Goal: Task Accomplishment & Management: Manage account settings

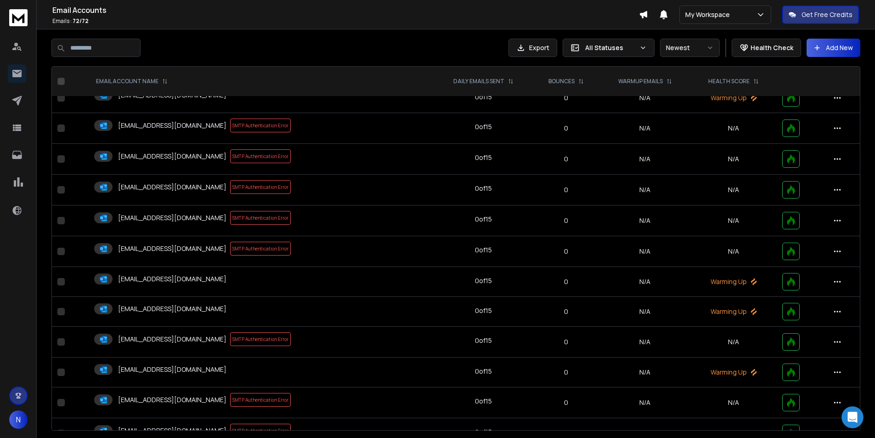
scroll to position [928, 0]
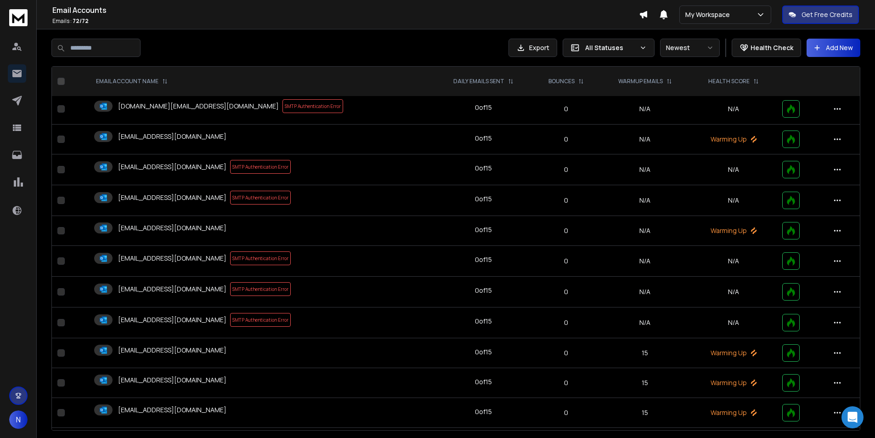
scroll to position [1525, 0]
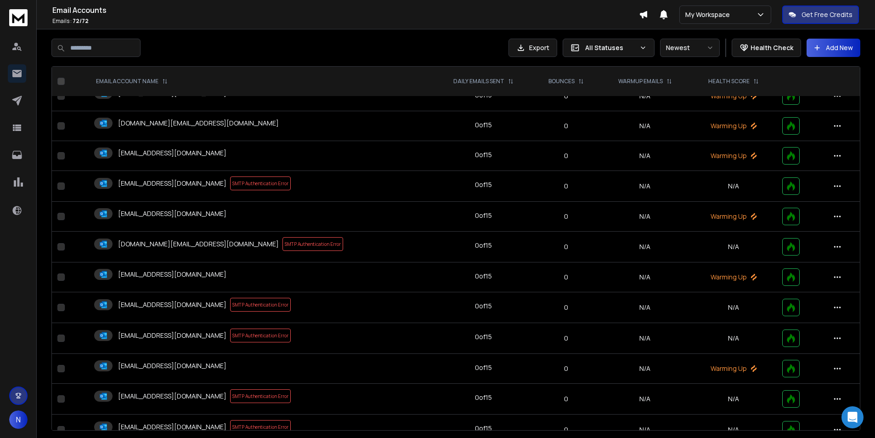
click at [433, 185] on td "0 of 15" at bounding box center [482, 183] width 99 height 24
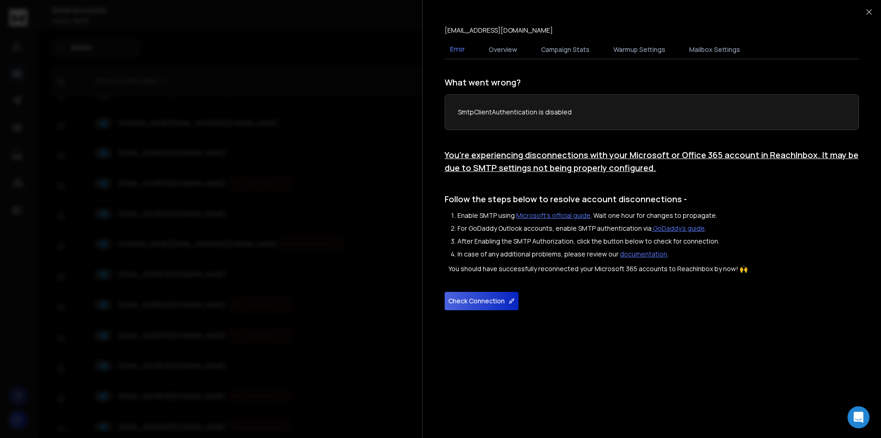
click at [494, 50] on button "Overview" at bounding box center [502, 49] width 39 height 20
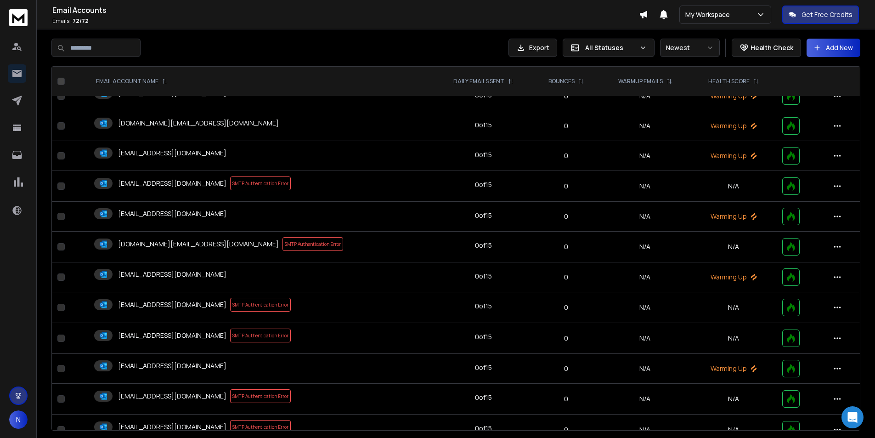
click at [373, 136] on td "[DOMAIN_NAME][EMAIL_ADDRESS][DOMAIN_NAME]" at bounding box center [261, 126] width 345 height 30
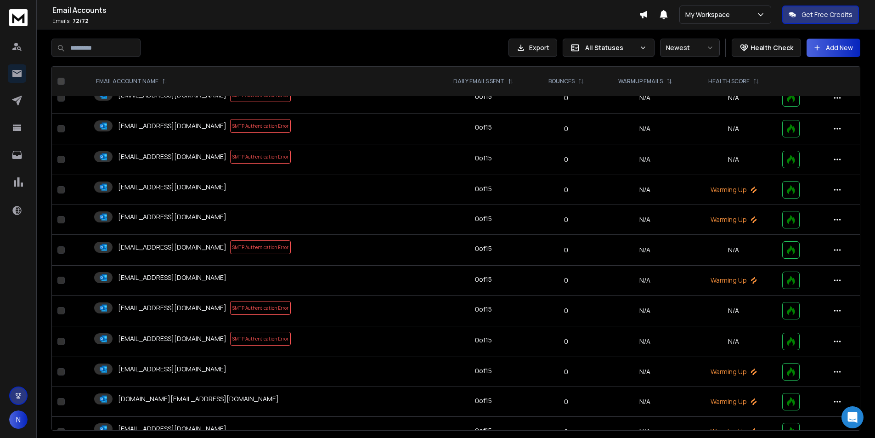
scroll to position [1203, 0]
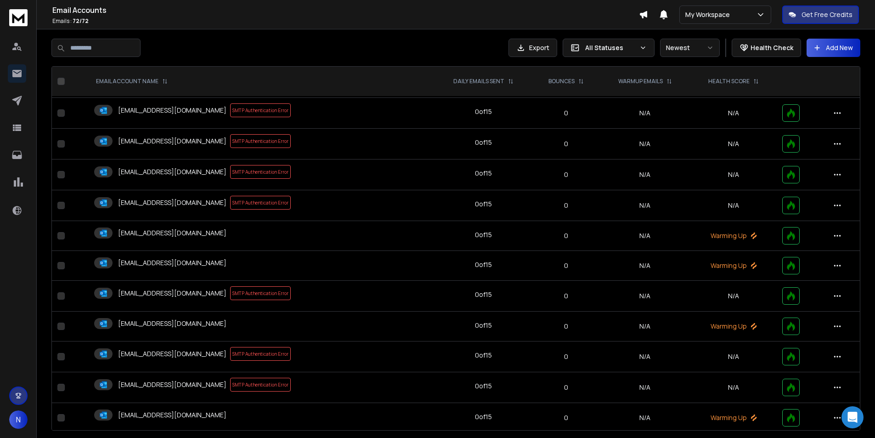
click at [309, 136] on div "[EMAIL_ADDRESS][DOMAIN_NAME] SMTP Authentication Error" at bounding box center [261, 141] width 334 height 14
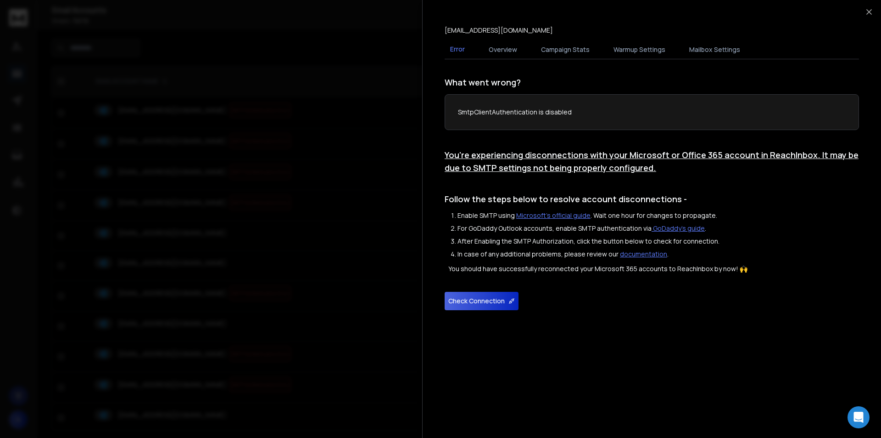
click at [498, 47] on button "Overview" at bounding box center [502, 49] width 39 height 20
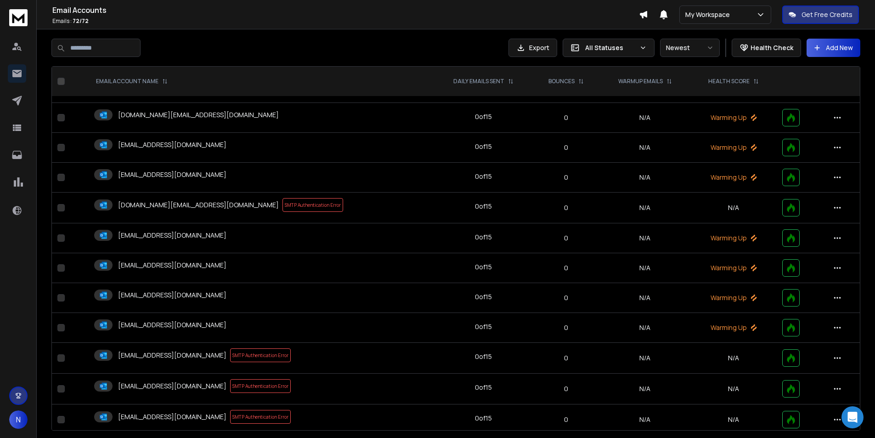
scroll to position [744, 0]
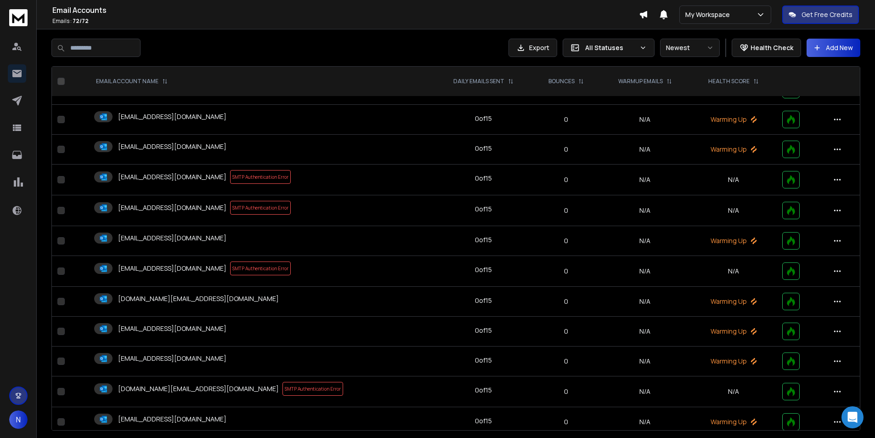
click at [379, 185] on td "[EMAIL_ADDRESS][DOMAIN_NAME] SMTP Authentication Error" at bounding box center [261, 179] width 345 height 31
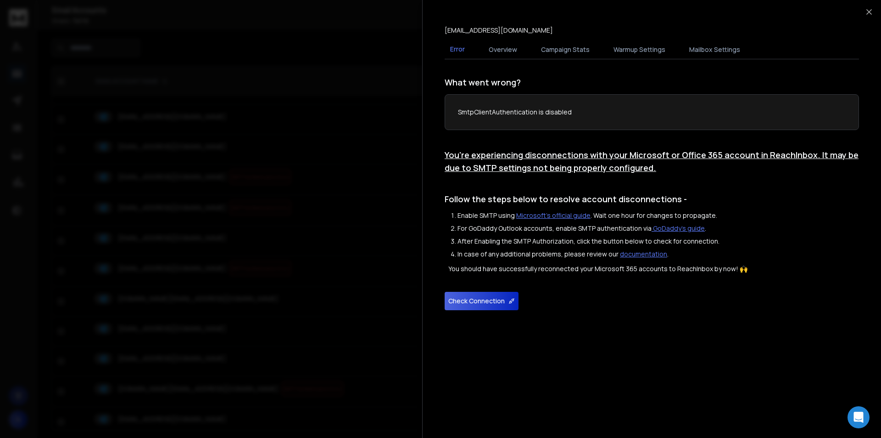
click at [504, 50] on button "Overview" at bounding box center [502, 49] width 39 height 20
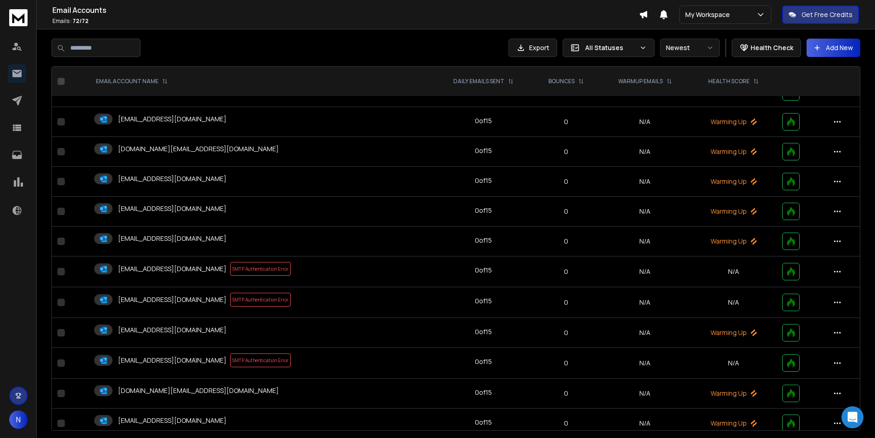
scroll to position [515, 0]
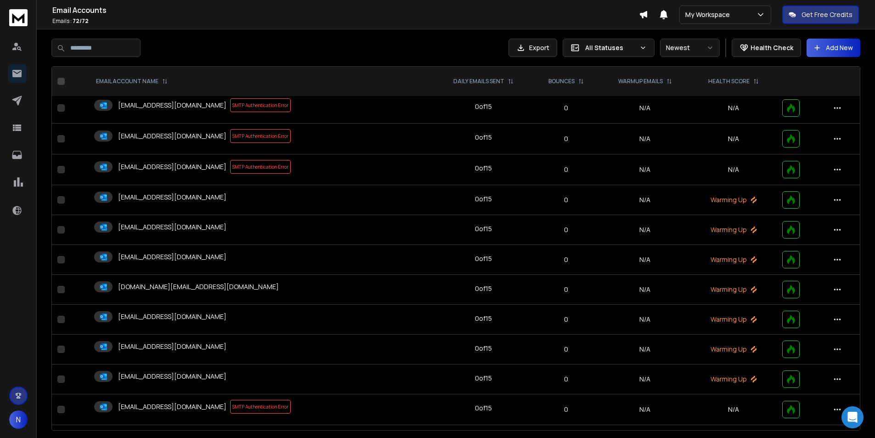
click at [367, 163] on div "[EMAIL_ADDRESS][DOMAIN_NAME] SMTP Authentication Error" at bounding box center [261, 167] width 334 height 14
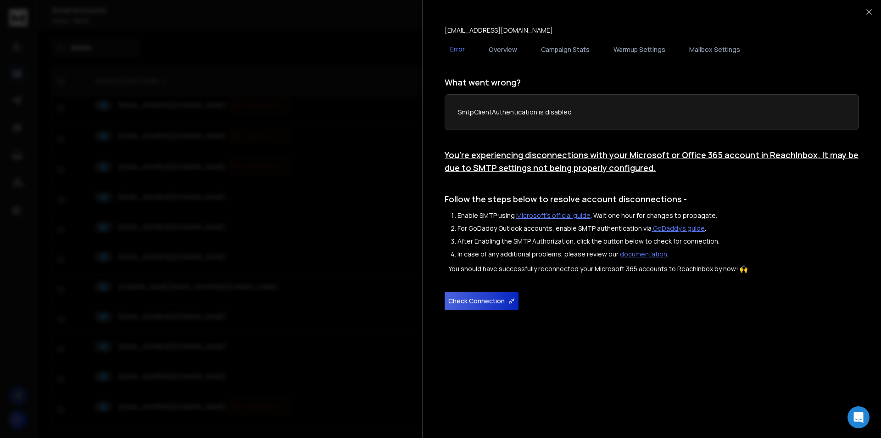
click at [490, 45] on button "Overview" at bounding box center [502, 49] width 39 height 20
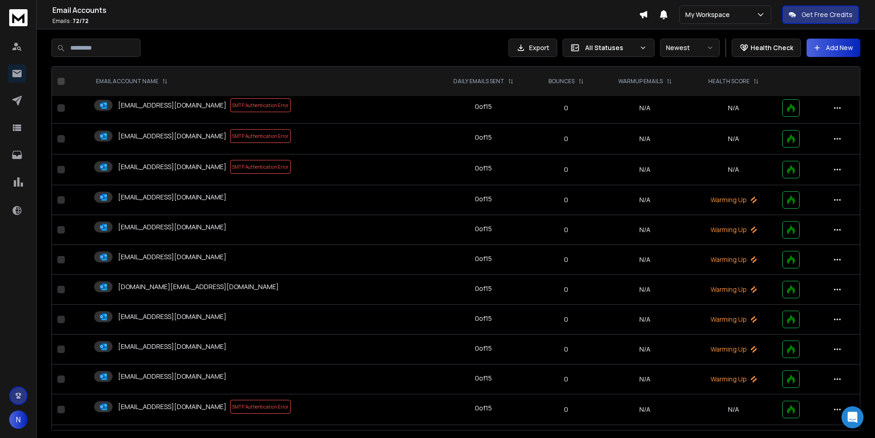
click at [258, 226] on div "[EMAIL_ADDRESS][DOMAIN_NAME]" at bounding box center [261, 226] width 334 height 11
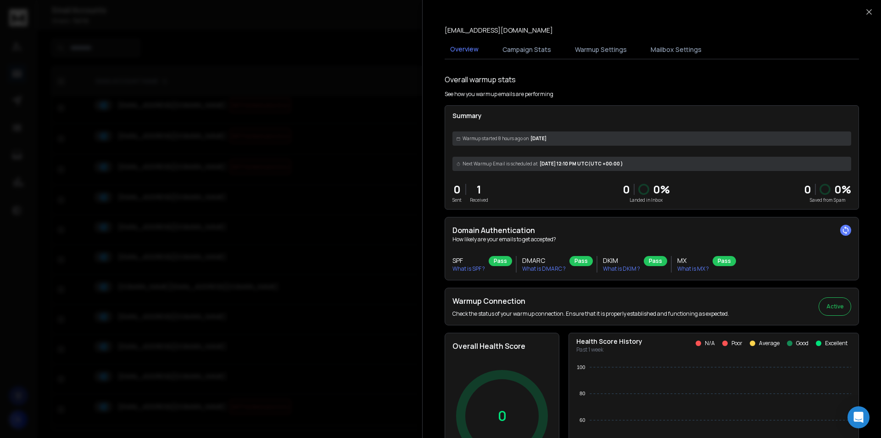
click at [528, 46] on button "Campaign Stats" at bounding box center [527, 49] width 60 height 20
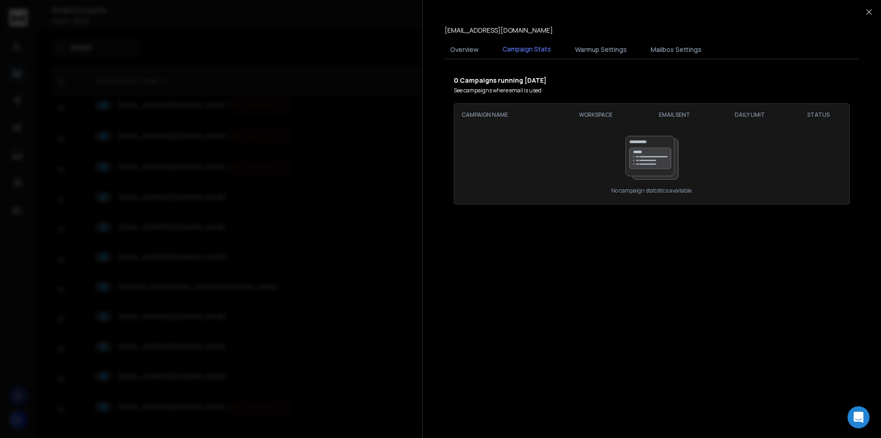
click at [460, 50] on button "Overview" at bounding box center [464, 49] width 39 height 20
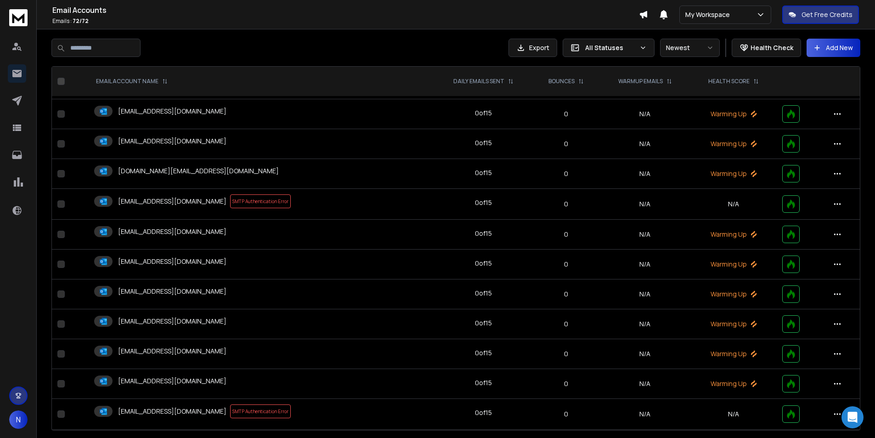
scroll to position [0, 0]
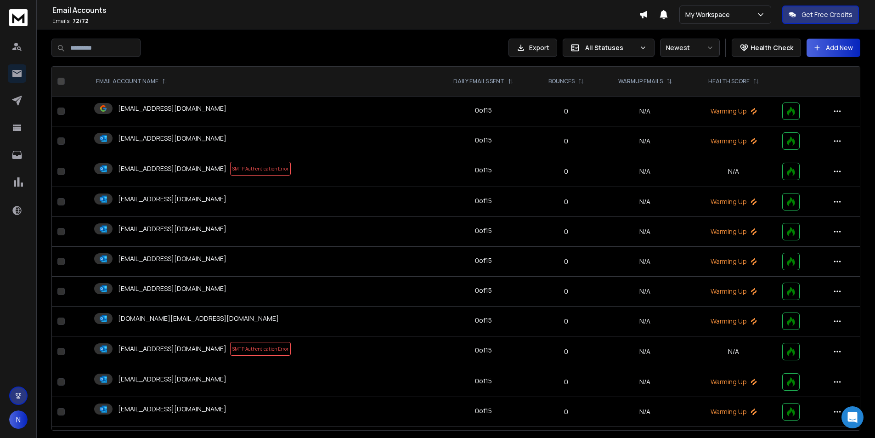
click at [400, 213] on td "[EMAIL_ADDRESS][DOMAIN_NAME]" at bounding box center [261, 202] width 345 height 30
click at [433, 136] on td "0 of 15" at bounding box center [482, 138] width 99 height 24
click at [433, 109] on td "0 of 15" at bounding box center [482, 108] width 99 height 24
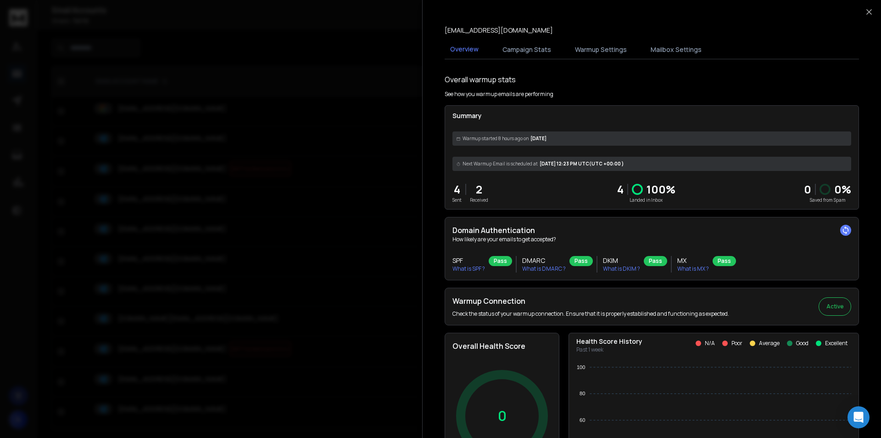
click at [379, 198] on div at bounding box center [440, 219] width 881 height 438
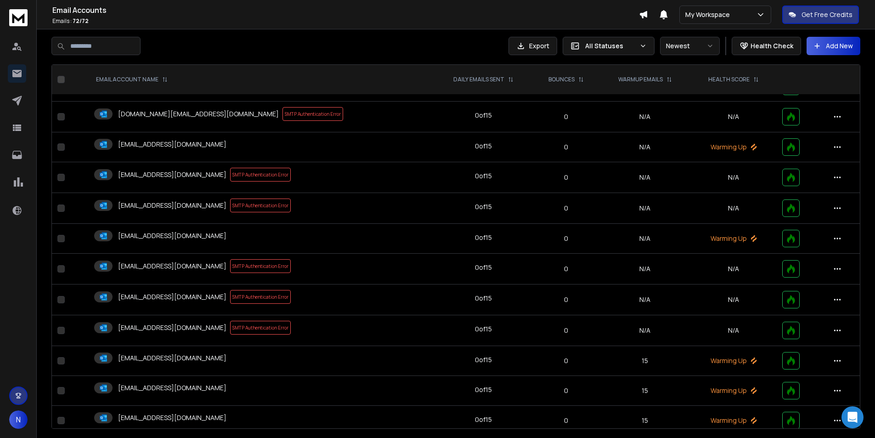
scroll to position [1846, 0]
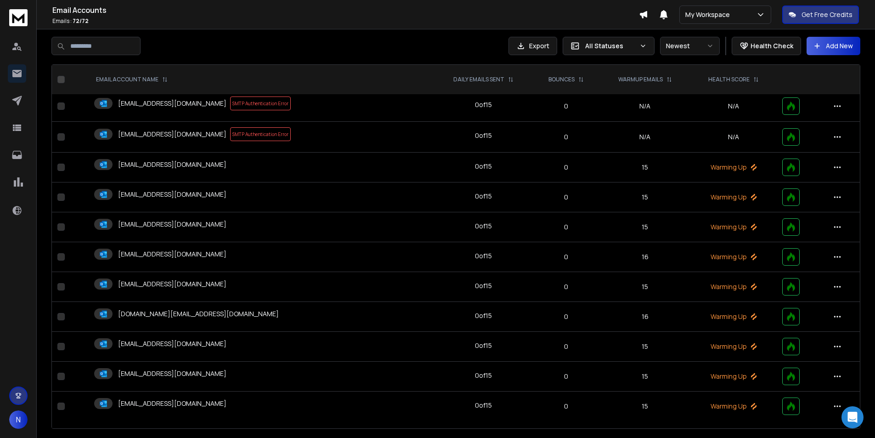
click at [540, 356] on td "0" at bounding box center [566, 346] width 67 height 30
click at [433, 320] on td "0 of 15" at bounding box center [482, 314] width 99 height 24
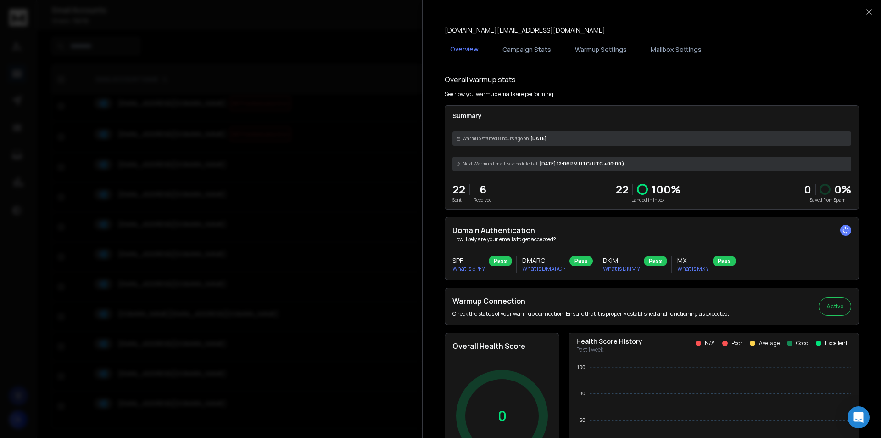
click at [480, 195] on p "6" at bounding box center [483, 189] width 18 height 15
click at [484, 200] on p "Received" at bounding box center [483, 199] width 18 height 7
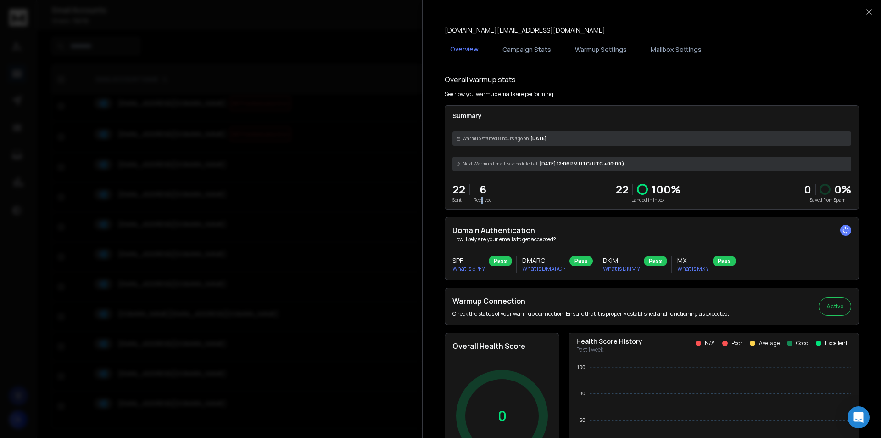
click at [484, 200] on p "Received" at bounding box center [483, 199] width 18 height 7
copy p "Received"
click at [865, 12] on icon "button" at bounding box center [869, 11] width 9 height 9
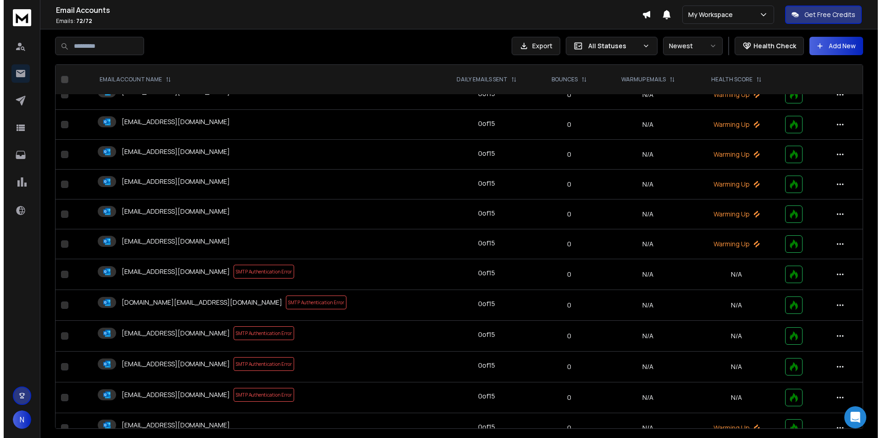
scroll to position [193, 0]
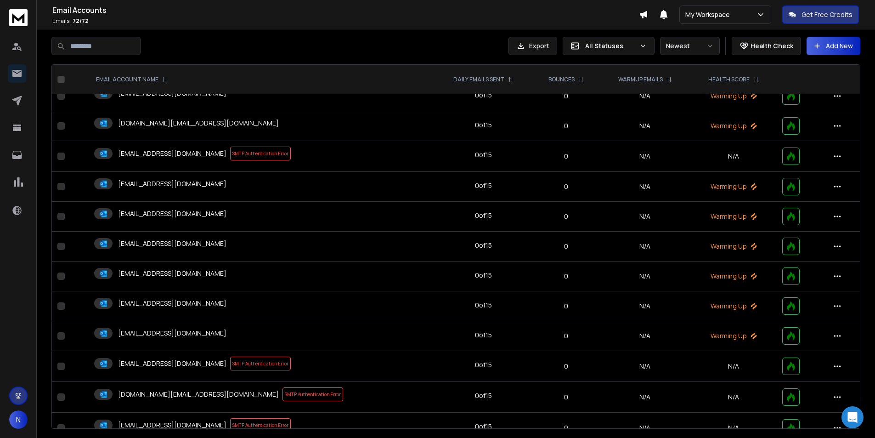
click at [221, 294] on td "[EMAIL_ADDRESS][DOMAIN_NAME]" at bounding box center [261, 306] width 345 height 30
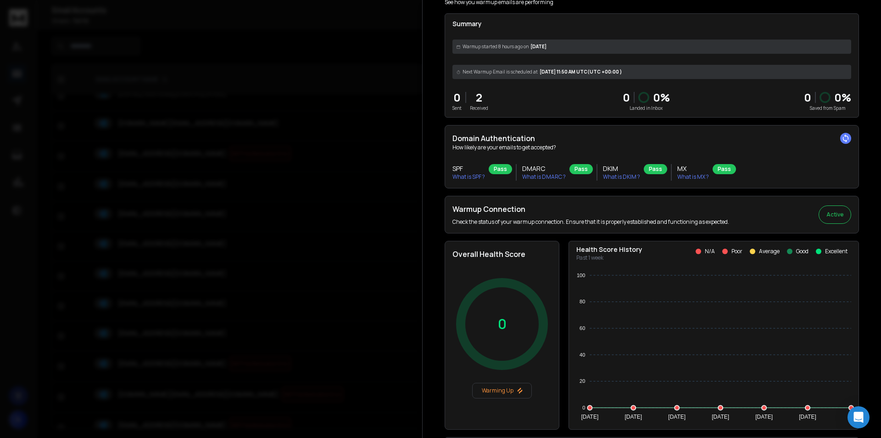
scroll to position [0, 0]
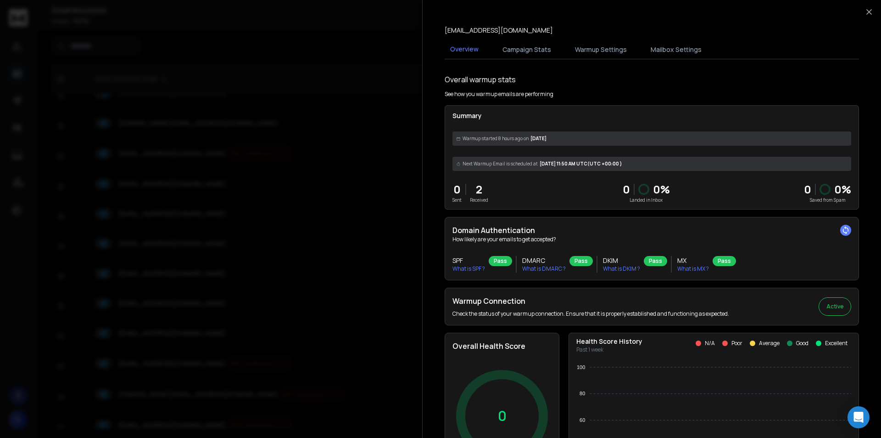
click at [539, 51] on button "Campaign Stats" at bounding box center [527, 49] width 60 height 20
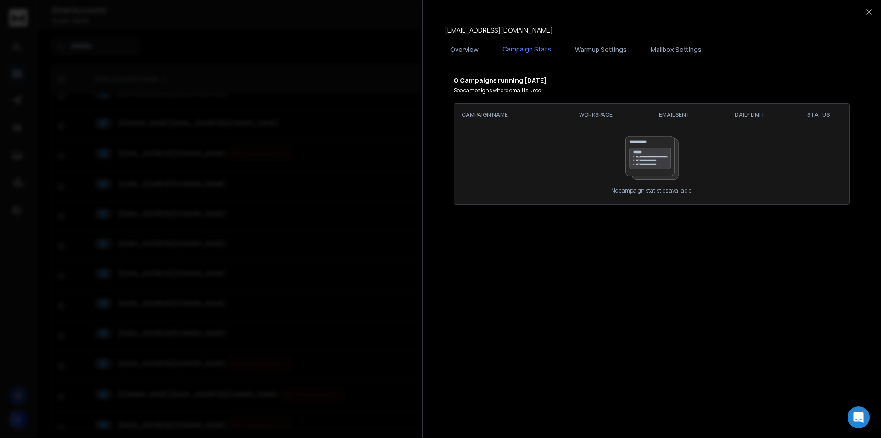
click at [615, 44] on button "Warmup Settings" at bounding box center [601, 49] width 63 height 20
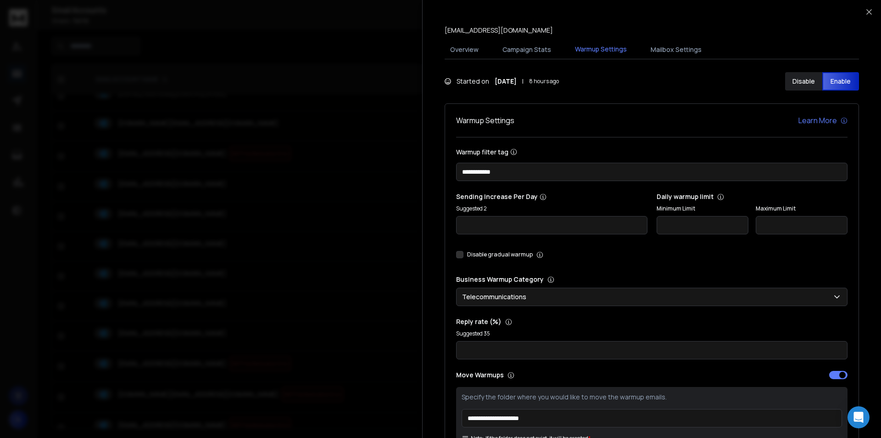
click at [666, 41] on button "Mailbox Settings" at bounding box center [677, 49] width 62 height 20
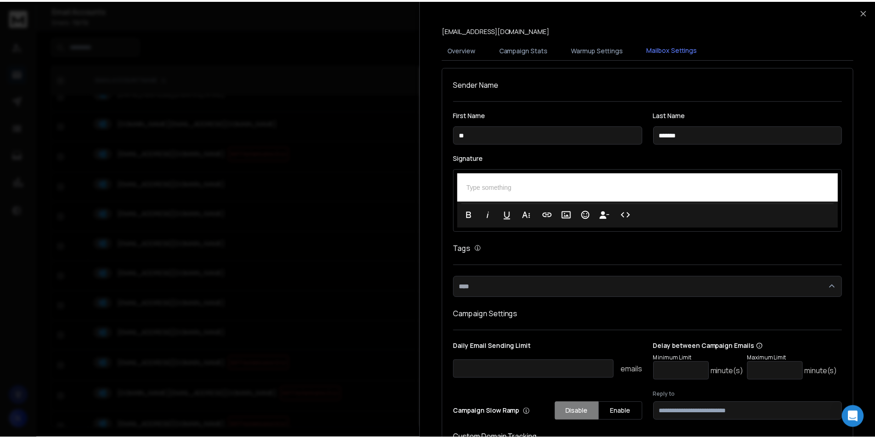
scroll to position [92, 0]
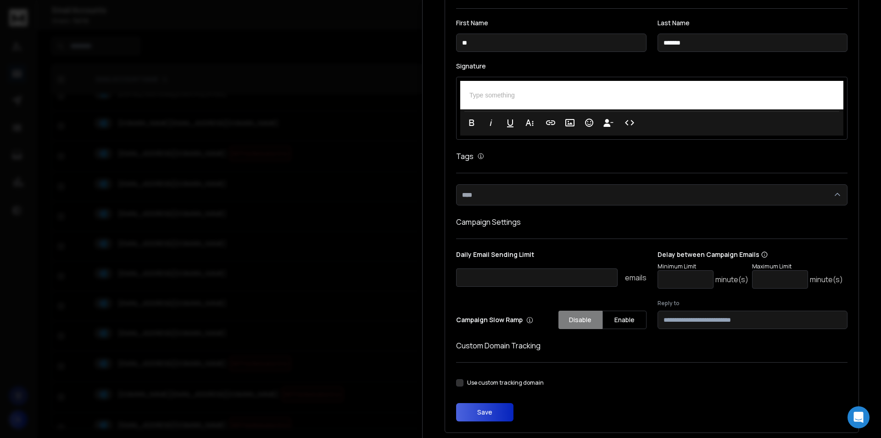
click at [679, 283] on input "*" at bounding box center [686, 279] width 56 height 18
click at [678, 283] on input "*" at bounding box center [686, 279] width 56 height 18
click at [676, 278] on input "*" at bounding box center [686, 279] width 56 height 18
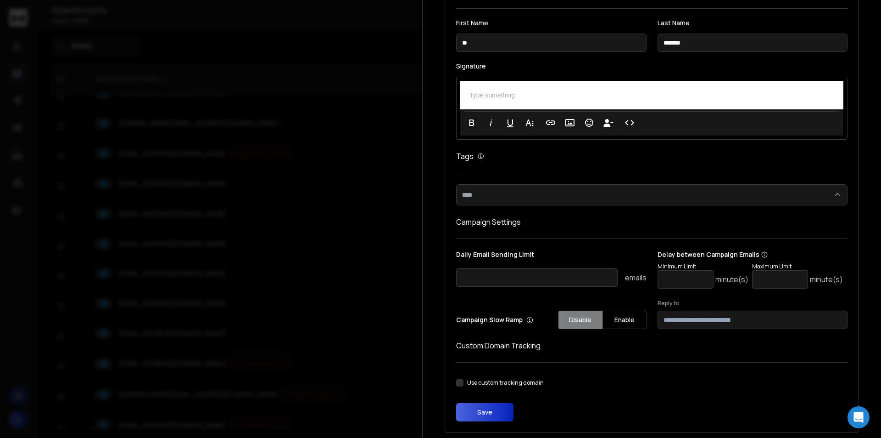
click at [676, 278] on input "*" at bounding box center [686, 279] width 56 height 18
click at [676, 279] on input "*" at bounding box center [686, 279] width 56 height 18
click at [671, 279] on input "**" at bounding box center [686, 279] width 56 height 18
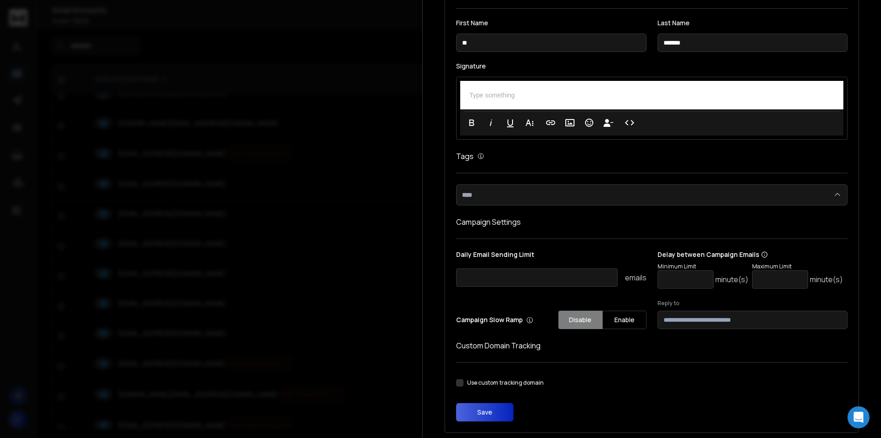
type input "**"
click at [492, 415] on button "Save" at bounding box center [484, 412] width 57 height 18
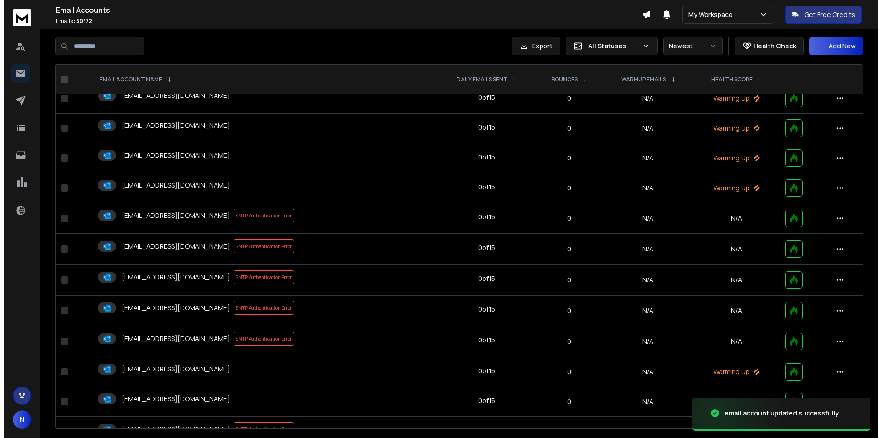
scroll to position [1198, 0]
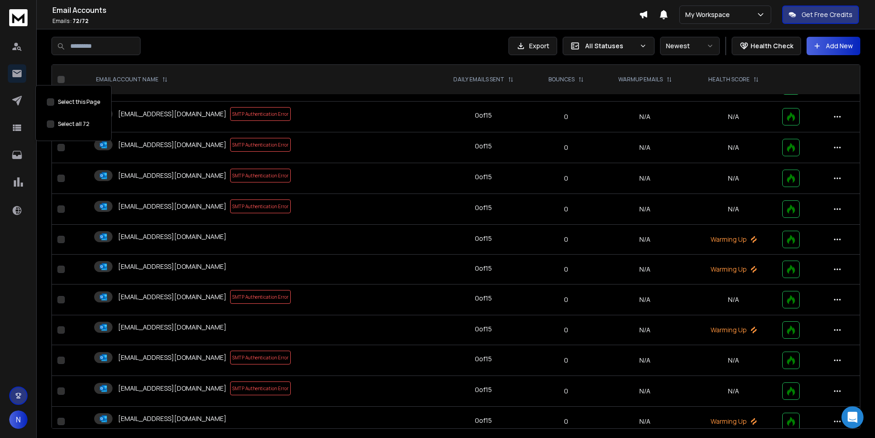
click at [57, 79] on button "Select this Page" at bounding box center [60, 79] width 7 height 7
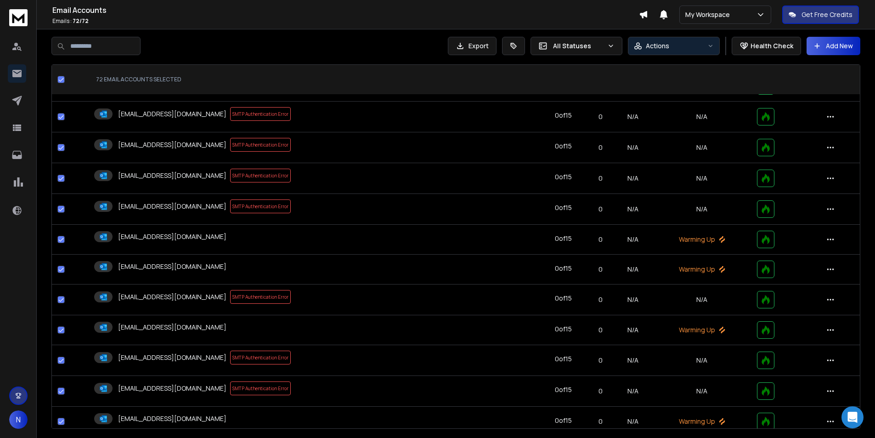
click at [665, 42] on p "Actions" at bounding box center [657, 45] width 23 height 9
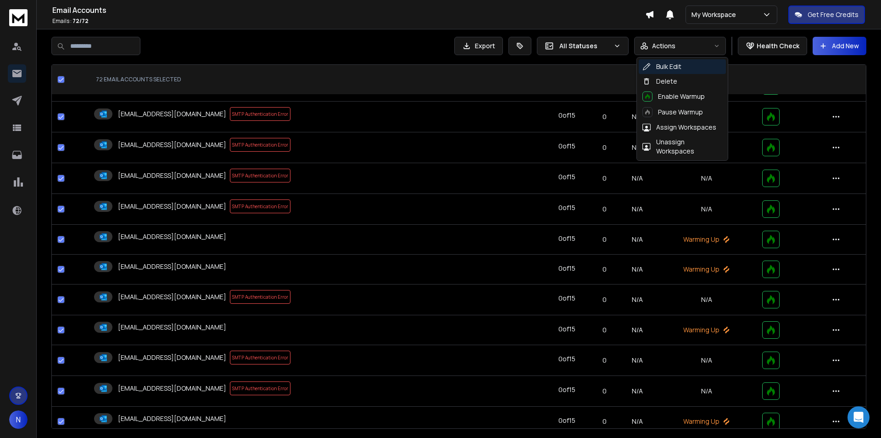
click at [683, 67] on div "Bulk Edit" at bounding box center [682, 66] width 87 height 15
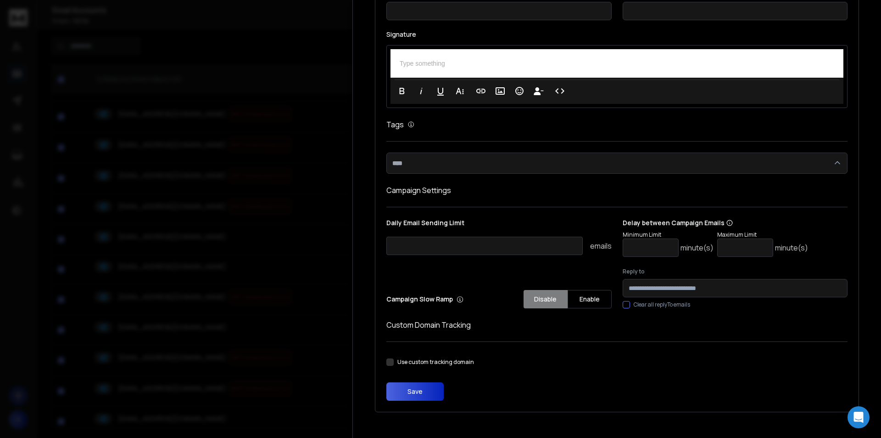
scroll to position [0, 0]
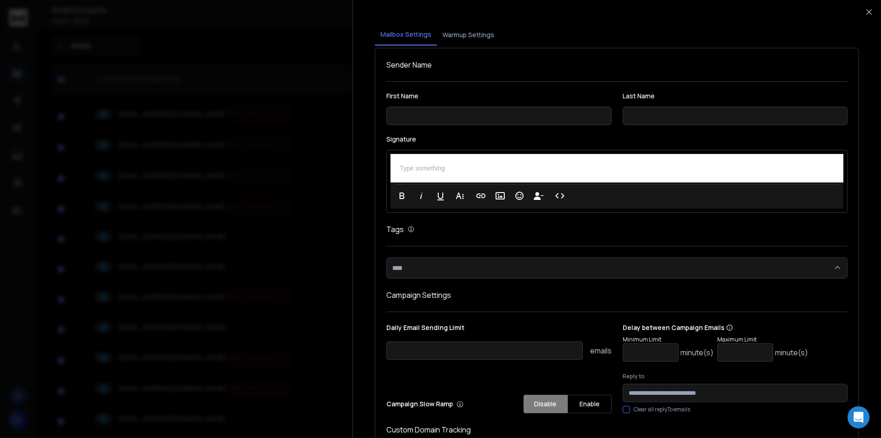
click at [476, 38] on button "Warmup Settings" at bounding box center [468, 35] width 63 height 20
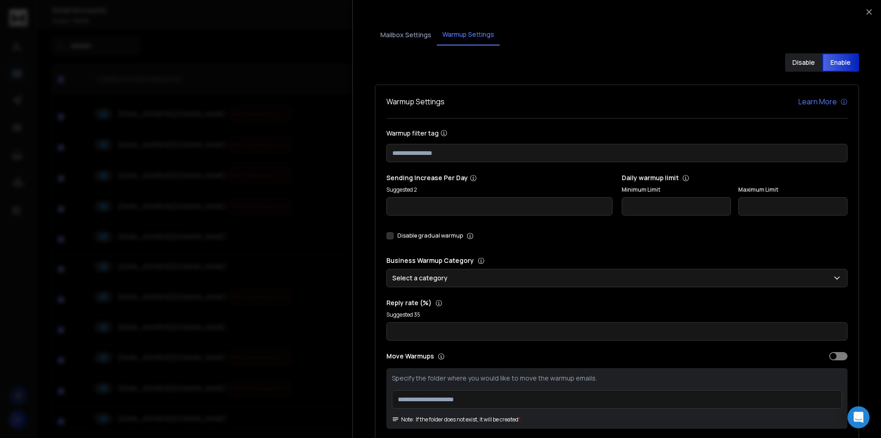
click at [434, 201] on input "number" at bounding box center [500, 206] width 226 height 18
type input "**"
click at [427, 333] on input "number" at bounding box center [617, 331] width 461 height 18
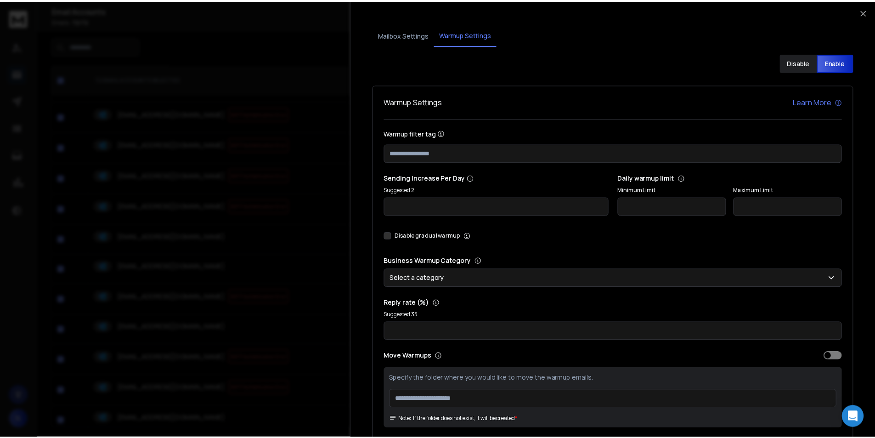
scroll to position [113, 0]
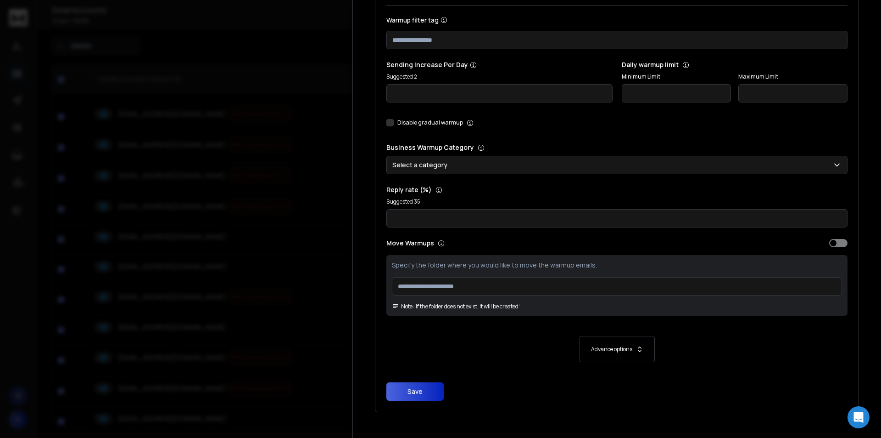
type input "**"
click at [428, 386] on button "Save" at bounding box center [415, 391] width 57 height 18
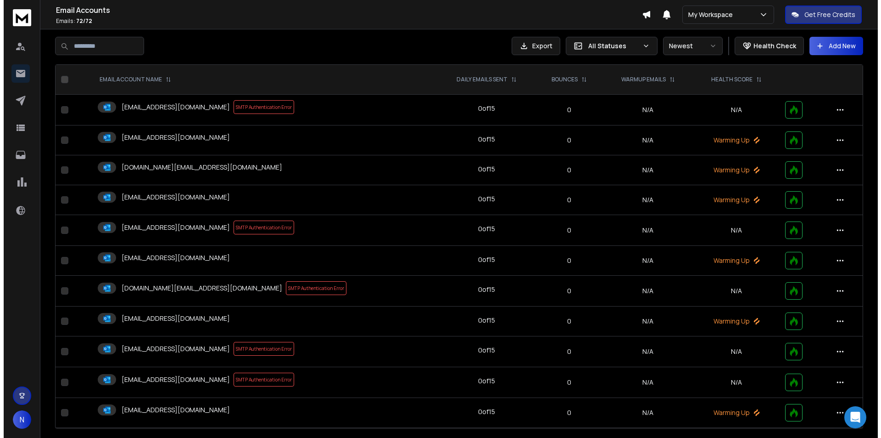
scroll to position [1295, 0]
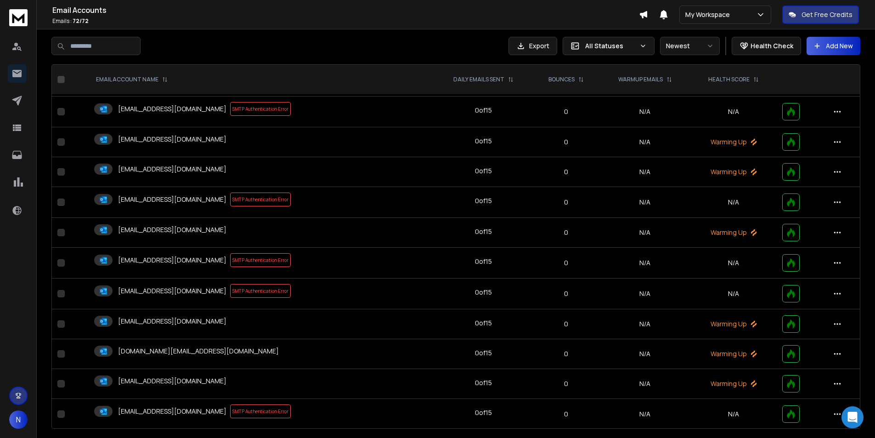
click at [451, 188] on td "0 of 15" at bounding box center [482, 199] width 99 height 24
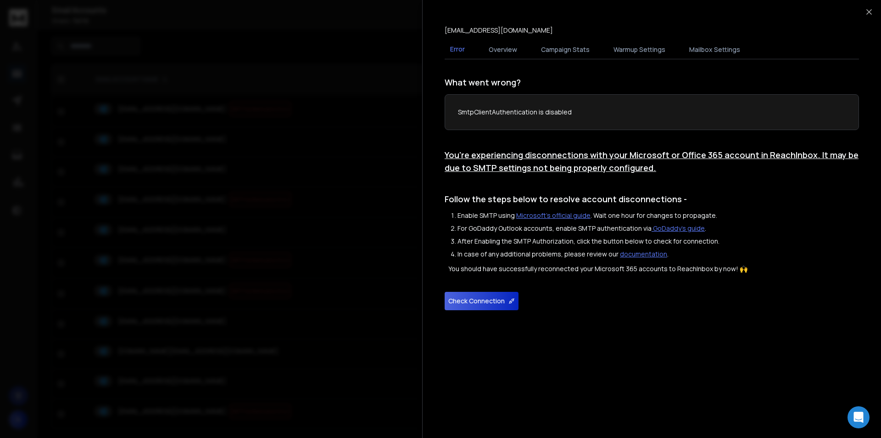
click at [511, 49] on button "Overview" at bounding box center [502, 49] width 39 height 20
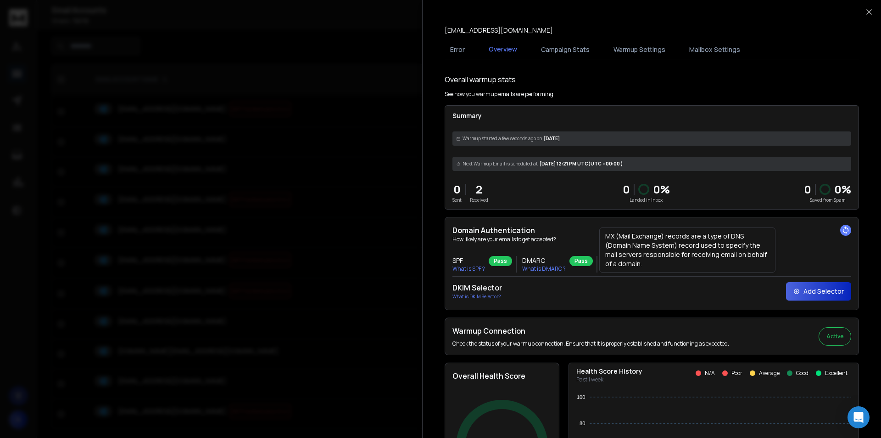
click at [653, 264] on div "Fail" at bounding box center [653, 261] width 19 height 10
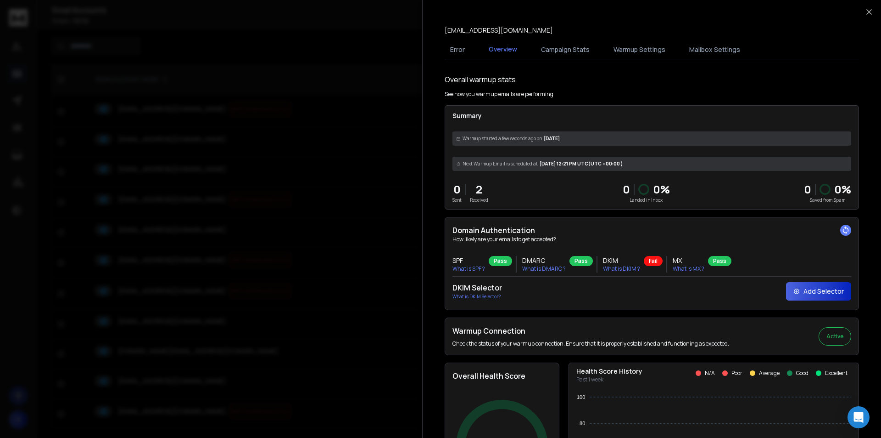
click at [572, 48] on button "Campaign Stats" at bounding box center [566, 49] width 60 height 20
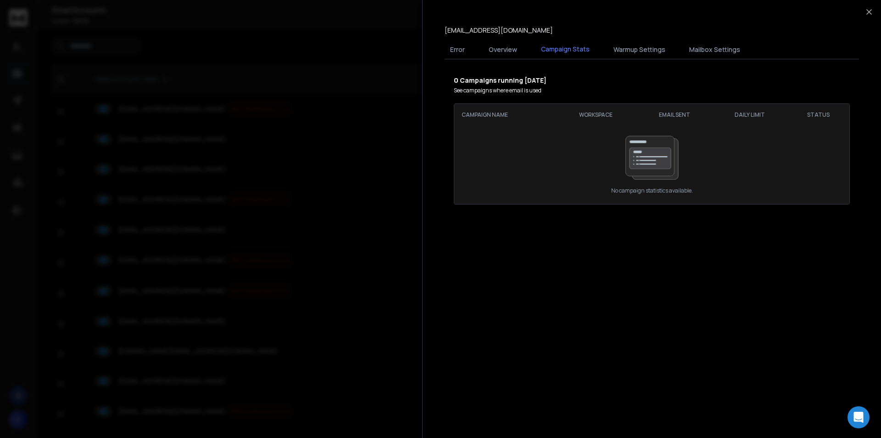
click at [628, 48] on button "Warmup Settings" at bounding box center [639, 49] width 63 height 20
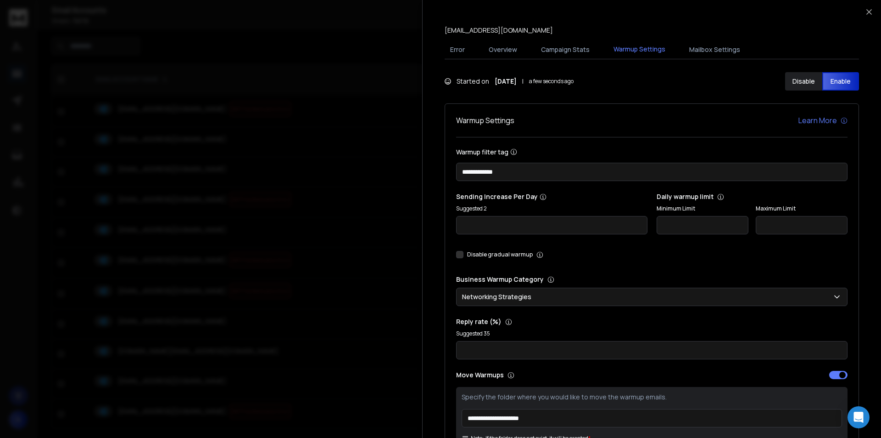
click at [703, 45] on button "Mailbox Settings" at bounding box center [715, 49] width 62 height 20
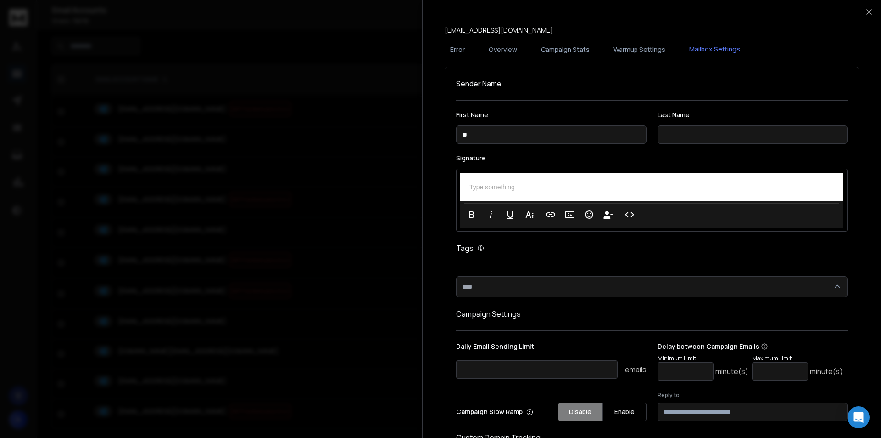
click at [638, 44] on button "Warmup Settings" at bounding box center [639, 49] width 63 height 20
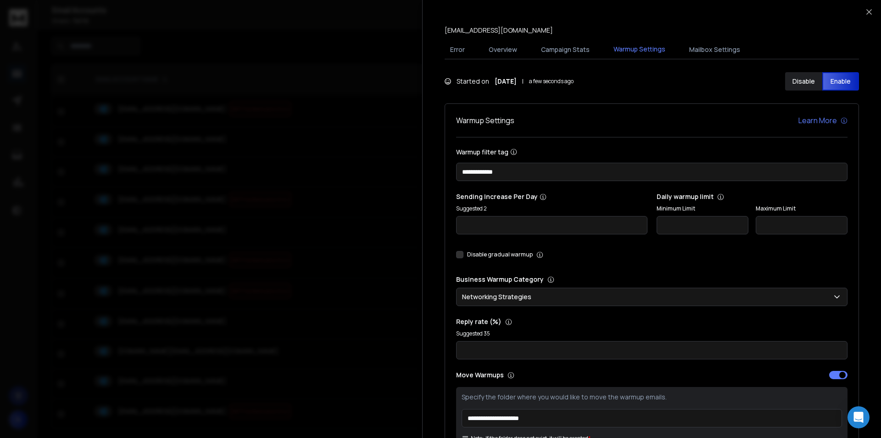
click at [707, 49] on button "Mailbox Settings" at bounding box center [715, 49] width 62 height 20
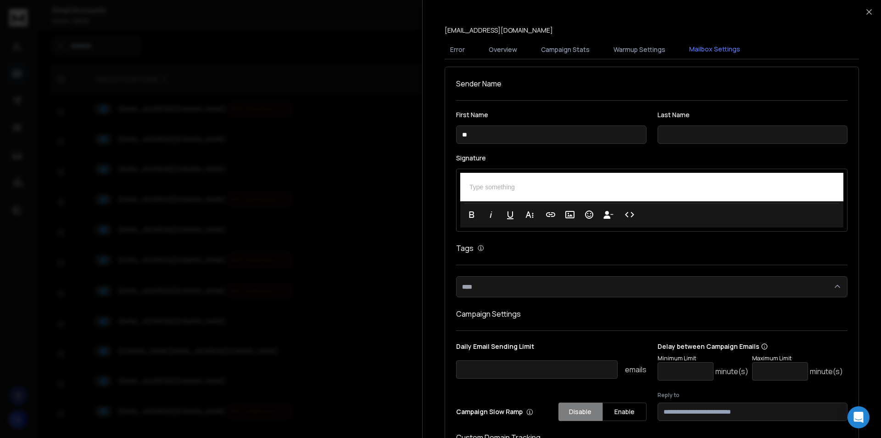
click at [663, 44] on button "Warmup Settings" at bounding box center [639, 49] width 63 height 20
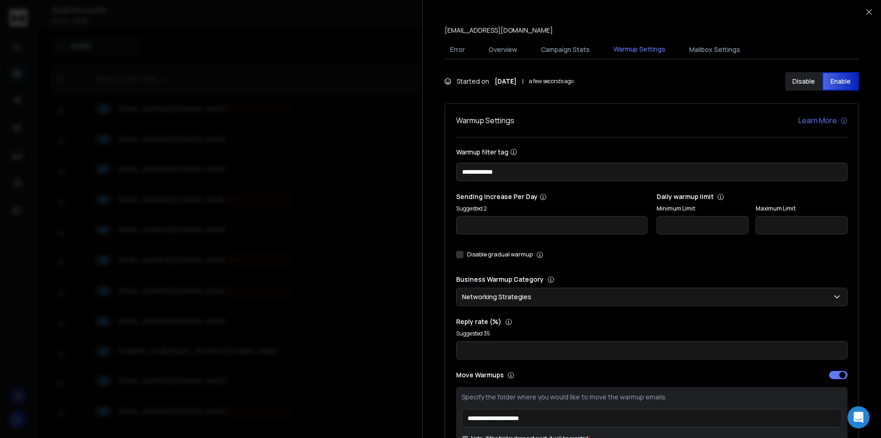
click at [711, 48] on button "Mailbox Settings" at bounding box center [715, 49] width 62 height 20
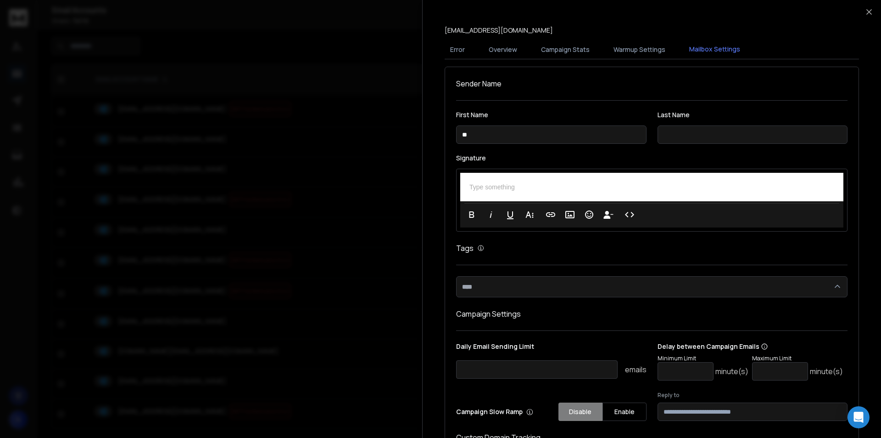
click at [632, 48] on button "Warmup Settings" at bounding box center [639, 49] width 63 height 20
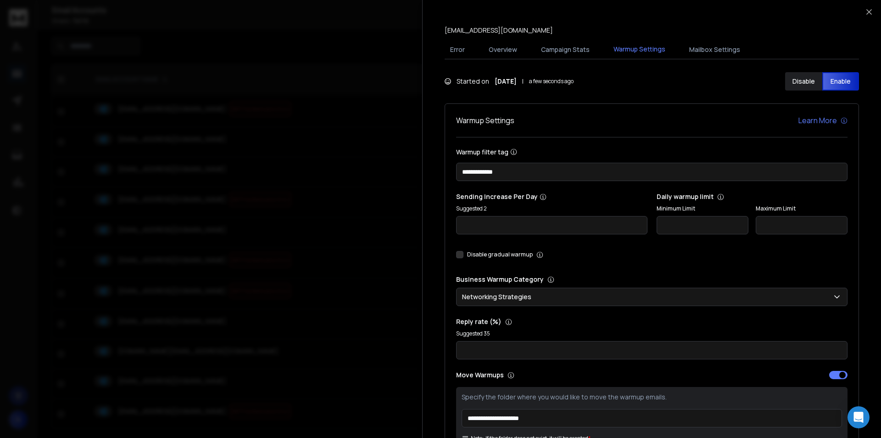
click at [702, 51] on button "Mailbox Settings" at bounding box center [715, 49] width 62 height 20
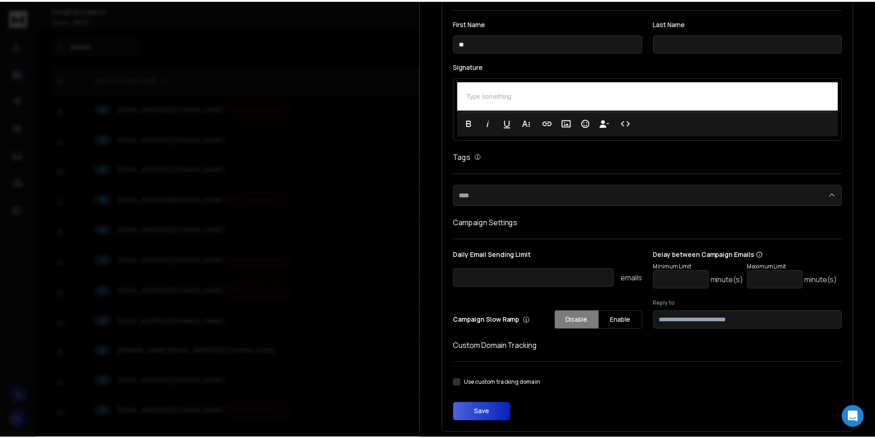
scroll to position [0, 0]
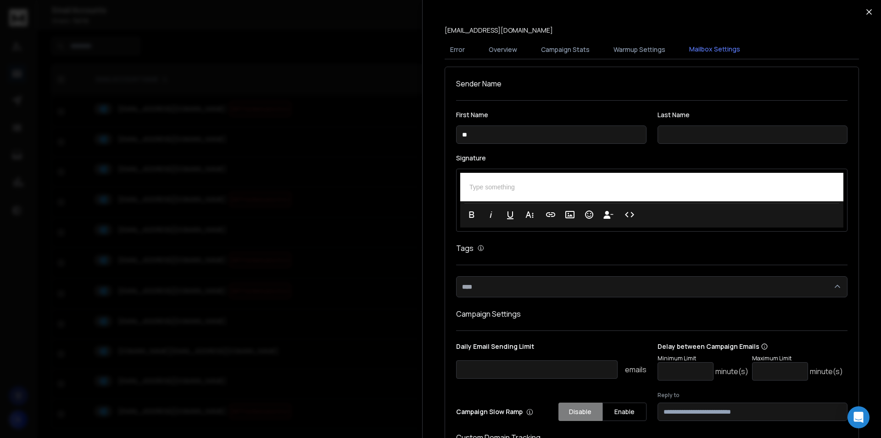
click at [865, 16] on div "Multi Select Table Sheet [EMAIL_ADDRESS][DOMAIN_NAME] Error Overview Campaign S…" at bounding box center [651, 219] width 459 height 438
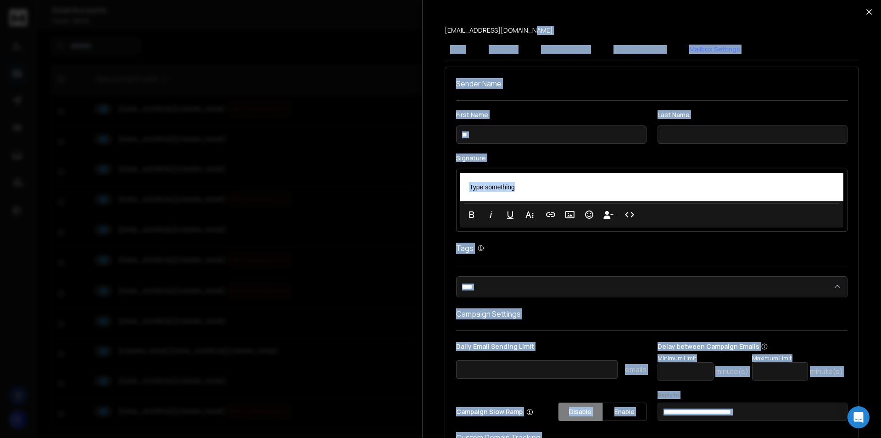
click at [867, 12] on icon "button" at bounding box center [869, 11] width 9 height 9
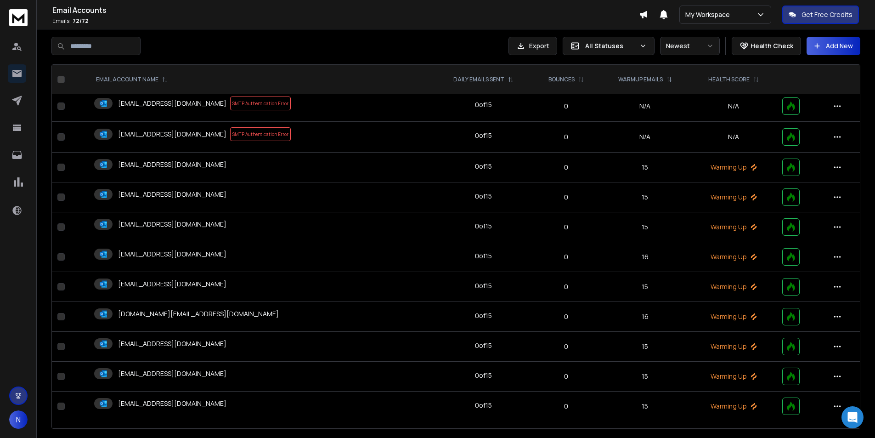
scroll to position [1708, 0]
